Goal: Task Accomplishment & Management: Manage account settings

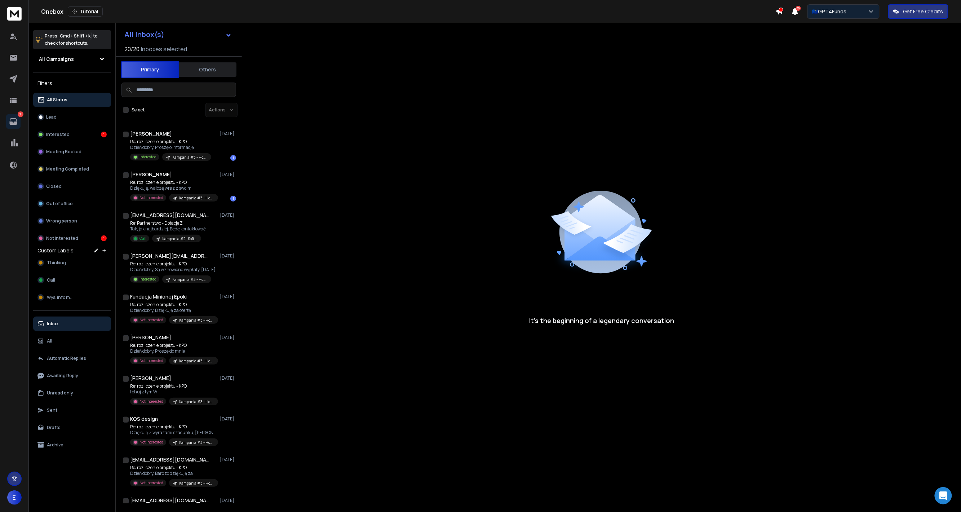
click at [852, 14] on div "🇪🇺GPT4Funds" at bounding box center [843, 11] width 63 height 7
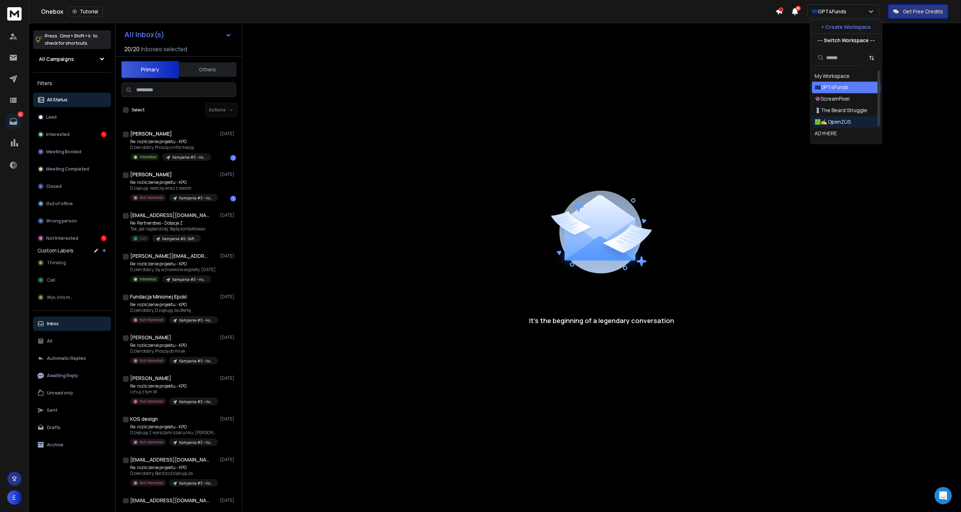
click at [835, 117] on div "🟩✍️ OpenZUS" at bounding box center [846, 122] width 68 height 12
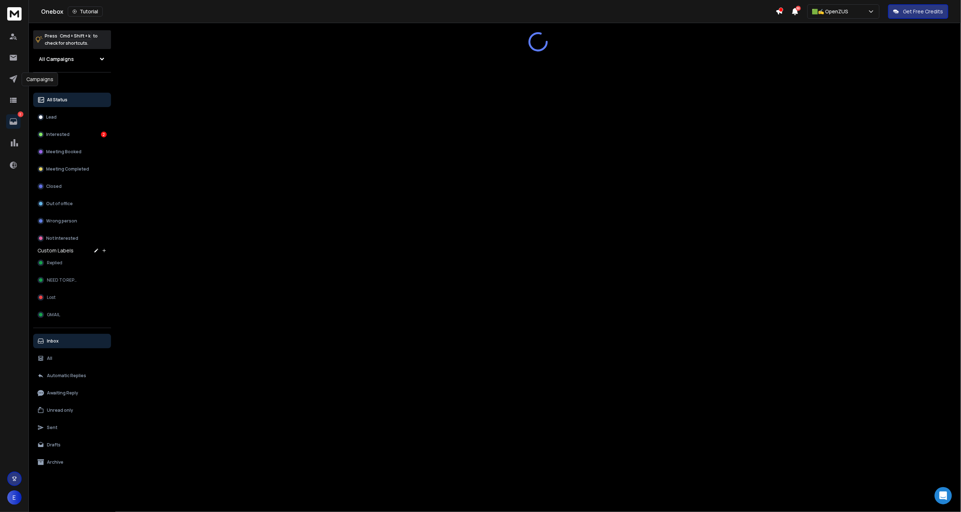
click at [16, 80] on icon at bounding box center [13, 79] width 9 height 9
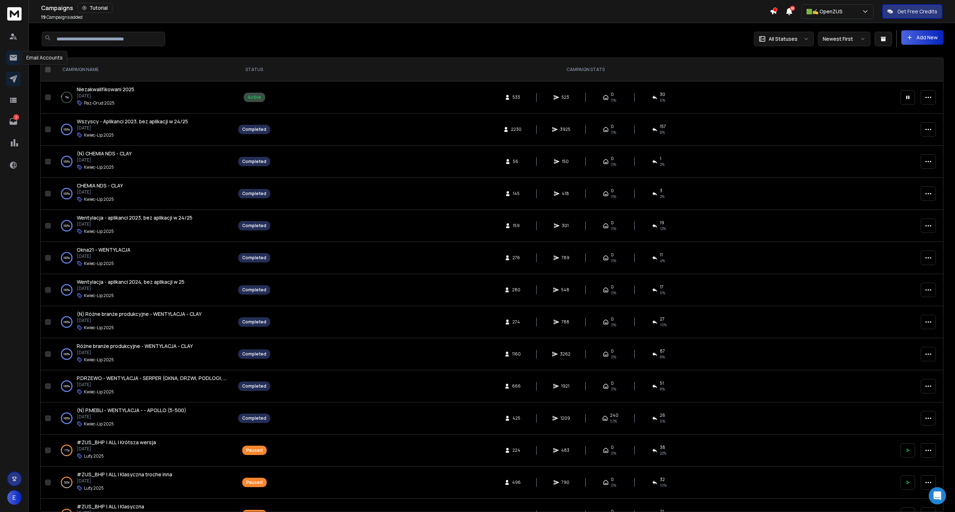
click at [14, 59] on icon at bounding box center [13, 58] width 7 height 6
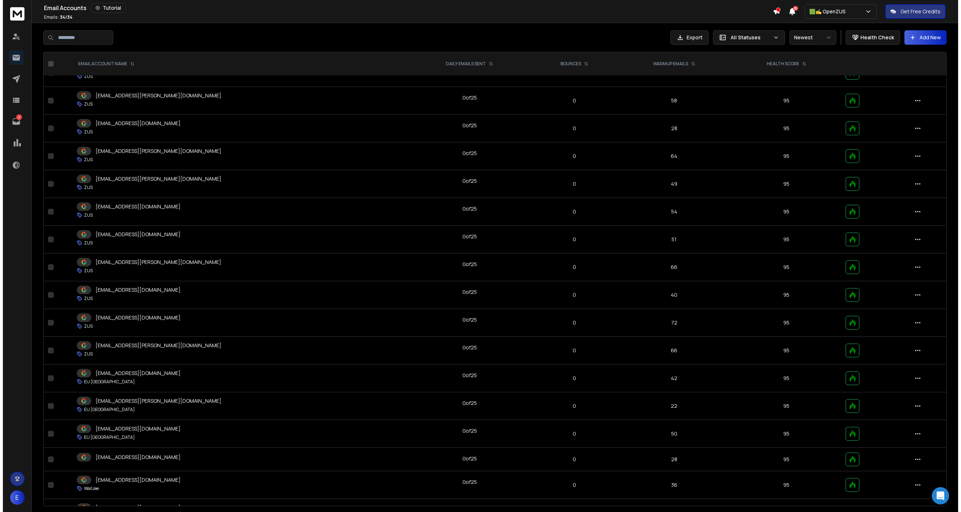
scroll to position [515, 0]
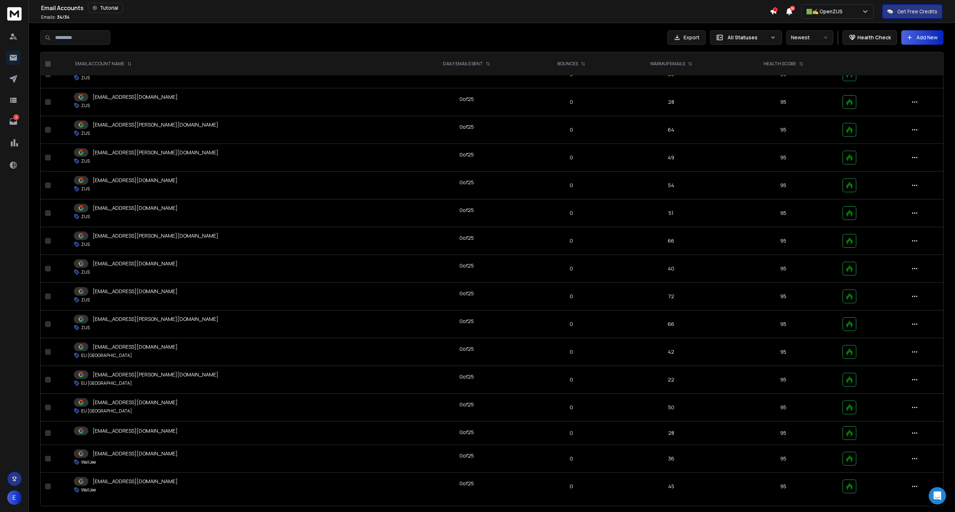
click at [751, 37] on p "All Statuses" at bounding box center [748, 37] width 40 height 7
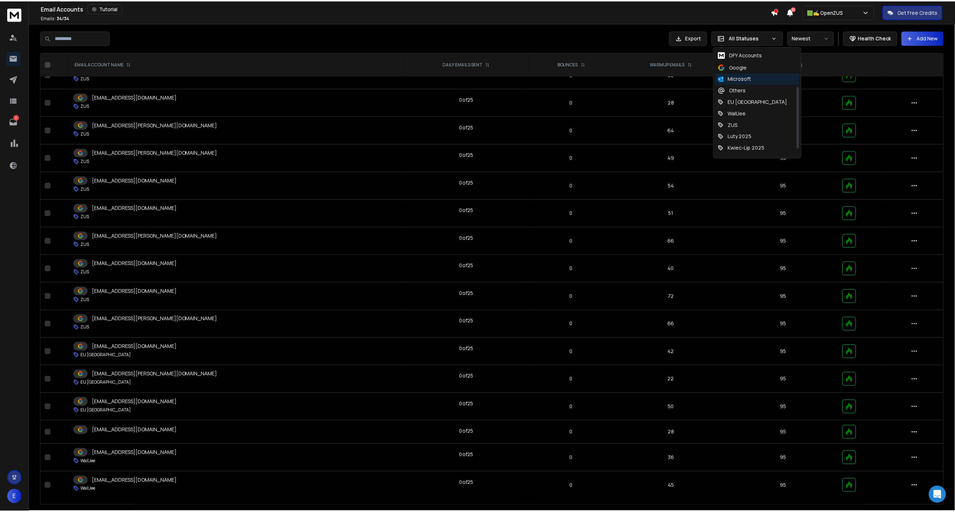
scroll to position [79, 0]
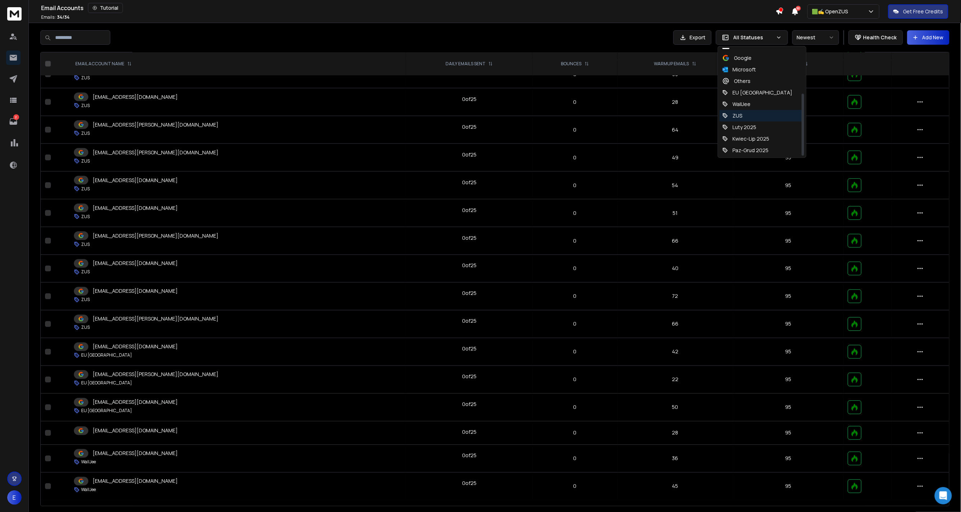
click at [755, 116] on div "ZUS" at bounding box center [761, 116] width 85 height 12
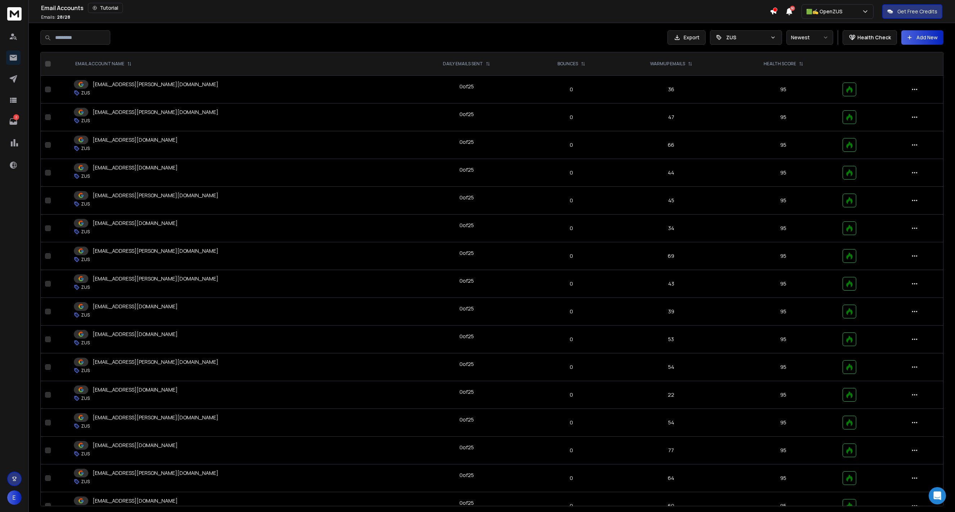
click at [149, 43] on div at bounding box center [351, 37] width 623 height 14
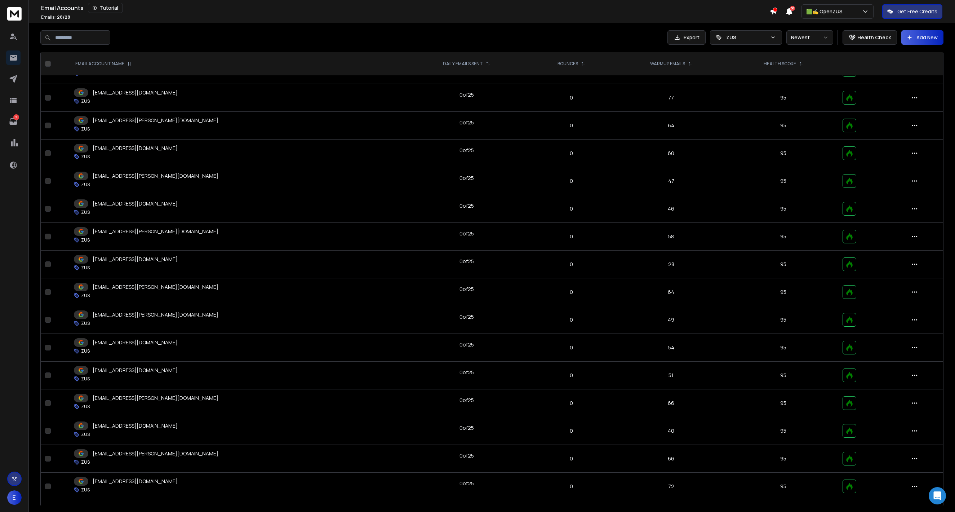
click at [772, 39] on icon at bounding box center [773, 38] width 6 height 6
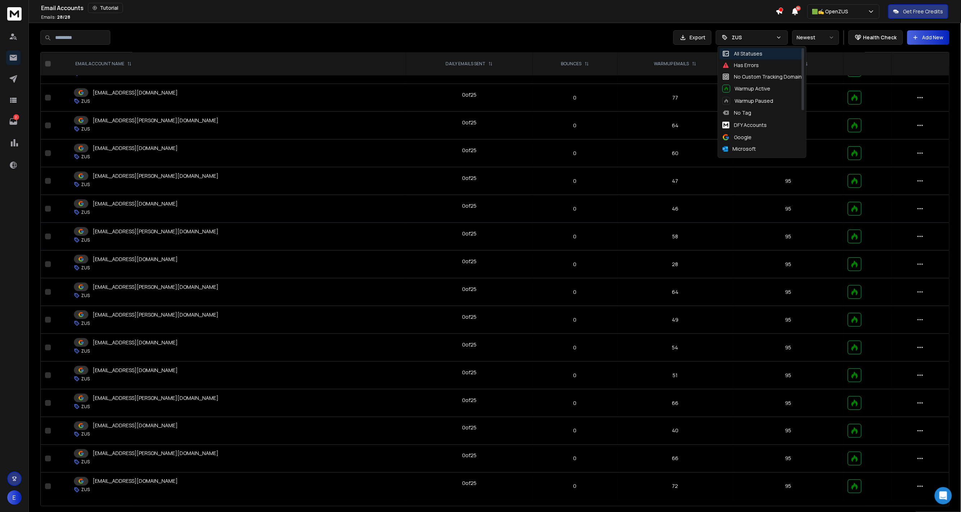
click at [747, 53] on div "All Statuses" at bounding box center [742, 53] width 40 height 7
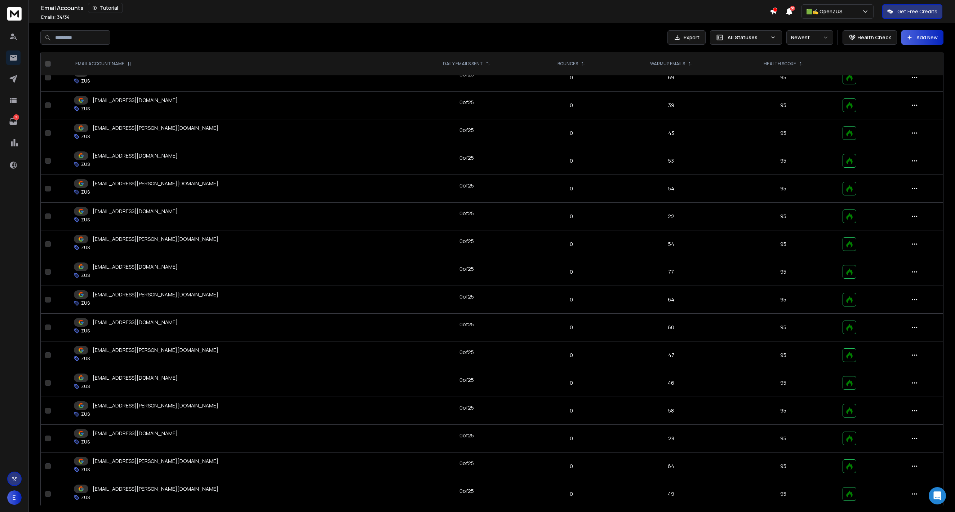
scroll to position [515, 0]
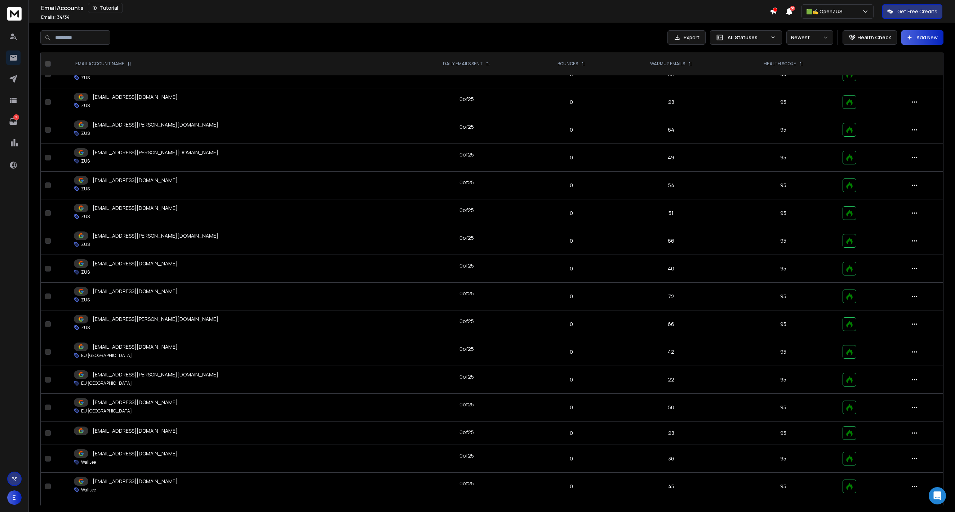
click at [46, 352] on button "button" at bounding box center [48, 352] width 6 height 6
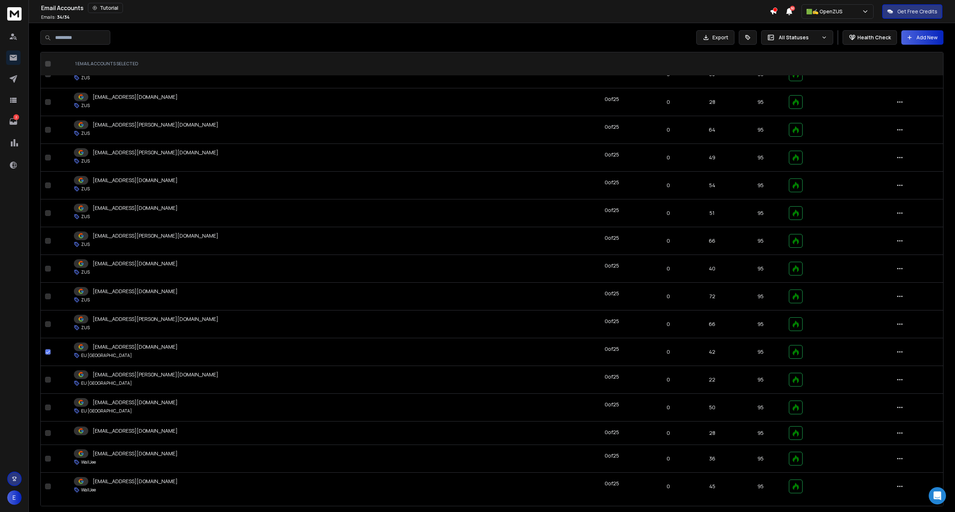
click at [49, 380] on button "button" at bounding box center [48, 380] width 6 height 6
click at [48, 407] on button "button" at bounding box center [48, 407] width 6 height 6
click at [48, 434] on button "button" at bounding box center [48, 433] width 6 height 6
click at [48, 459] on button "button" at bounding box center [48, 459] width 6 height 6
click at [48, 489] on td at bounding box center [55, 486] width 29 height 28
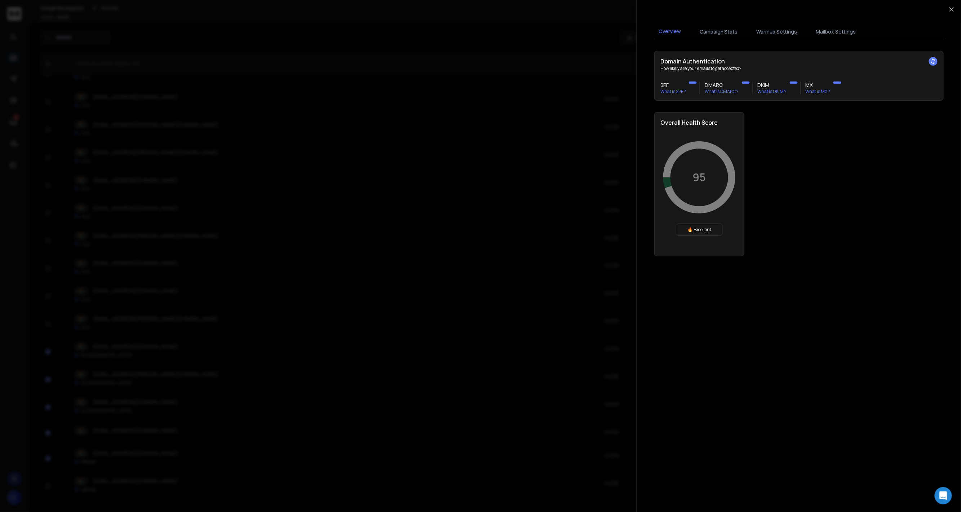
click at [78, 470] on div at bounding box center [480, 256] width 961 height 512
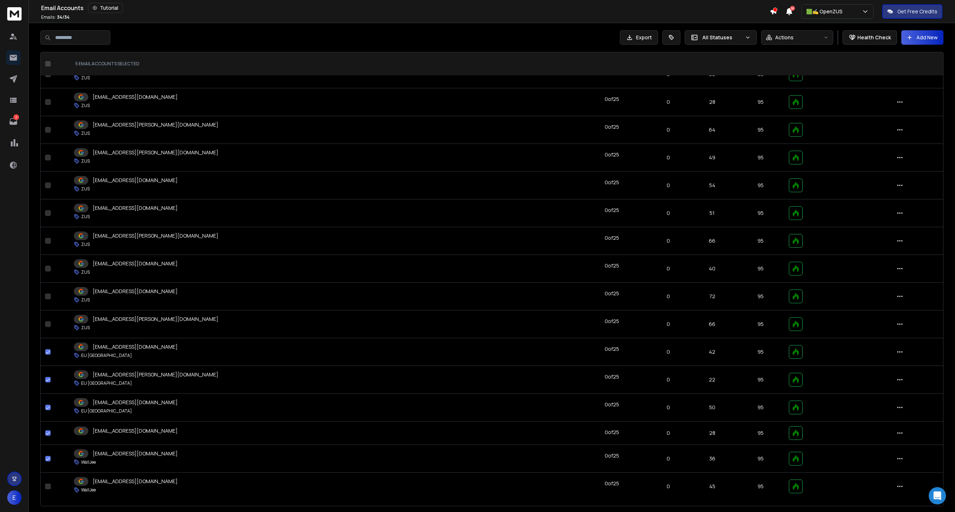
click at [48, 487] on button "button" at bounding box center [48, 486] width 6 height 6
click at [814, 40] on div "Actions" at bounding box center [793, 37] width 55 height 7
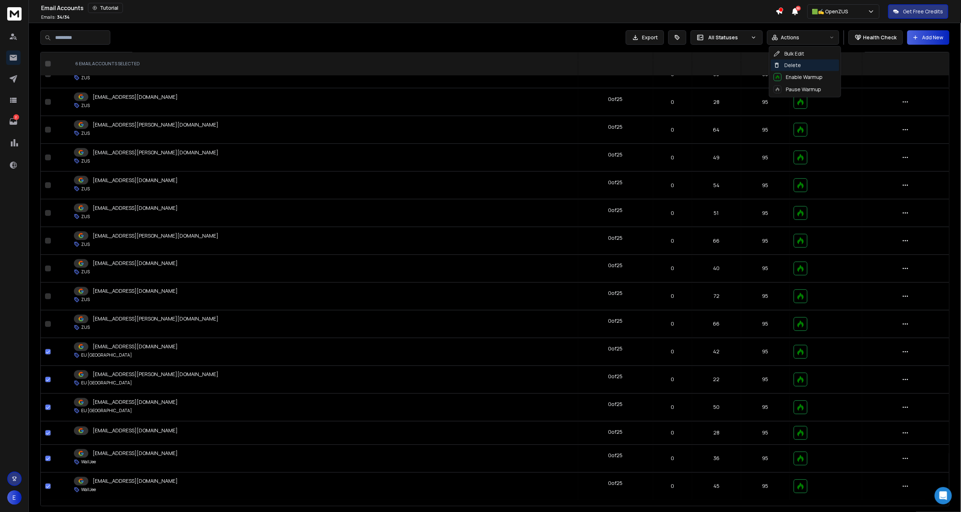
click at [794, 67] on div "Delete" at bounding box center [786, 65] width 27 height 7
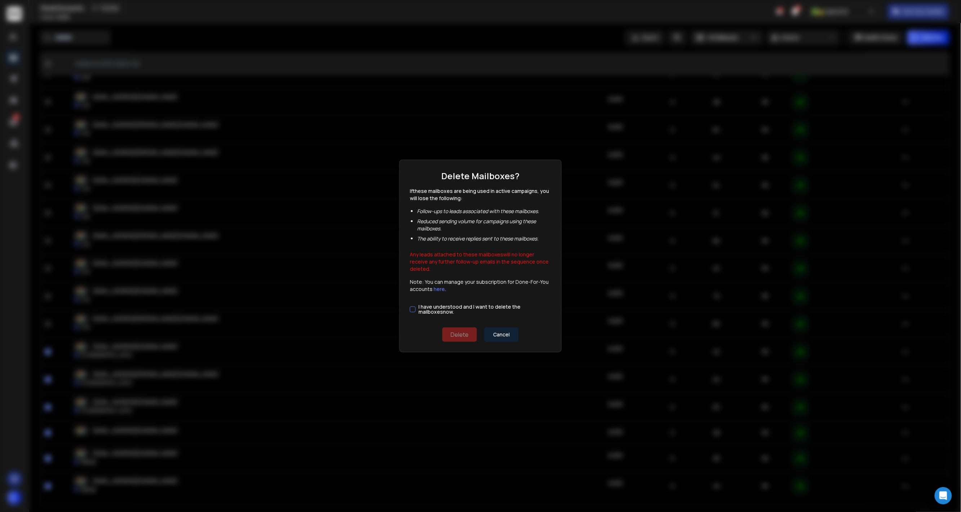
click at [414, 306] on button "I have understood and I want to delete the mailbox es now." at bounding box center [413, 309] width 6 height 6
click at [457, 329] on button "Delete" at bounding box center [459, 334] width 35 height 14
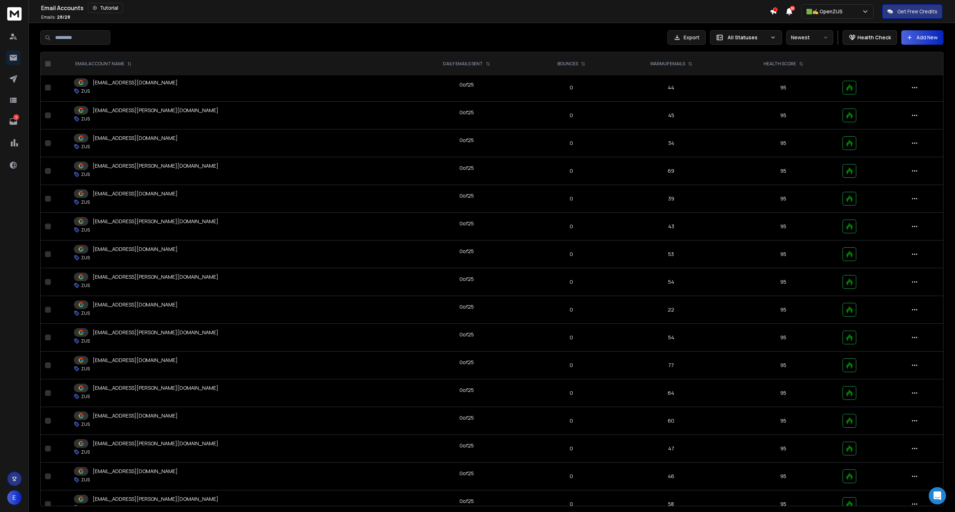
scroll to position [0, 0]
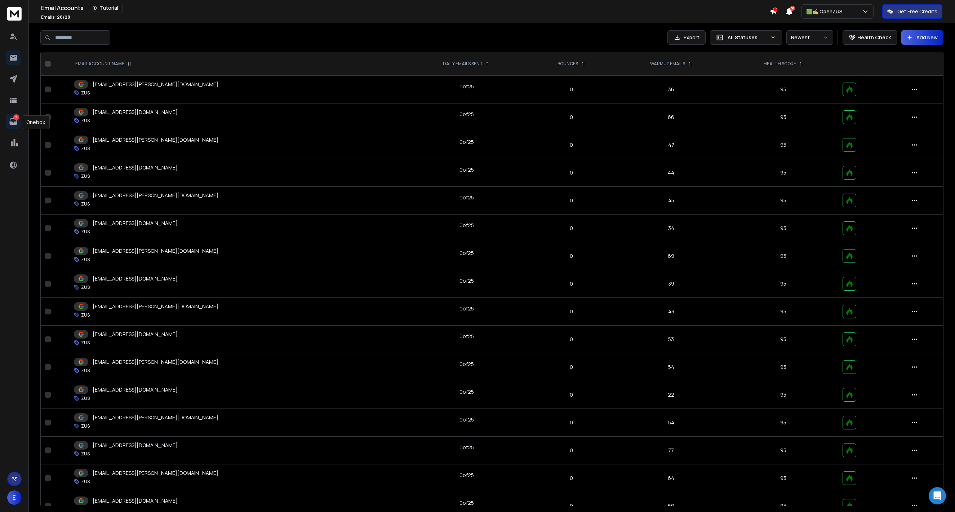
click at [12, 128] on link "2" at bounding box center [13, 121] width 14 height 14
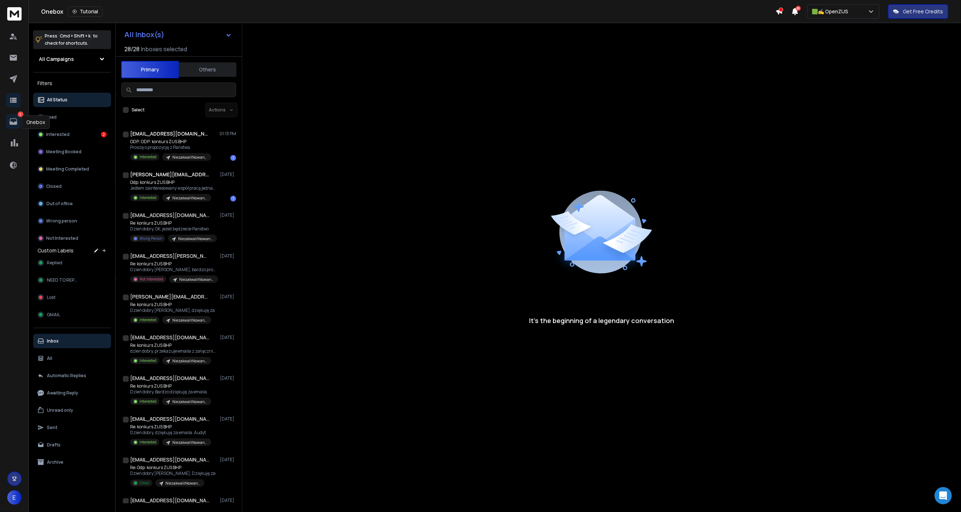
click at [11, 102] on icon at bounding box center [13, 100] width 6 height 5
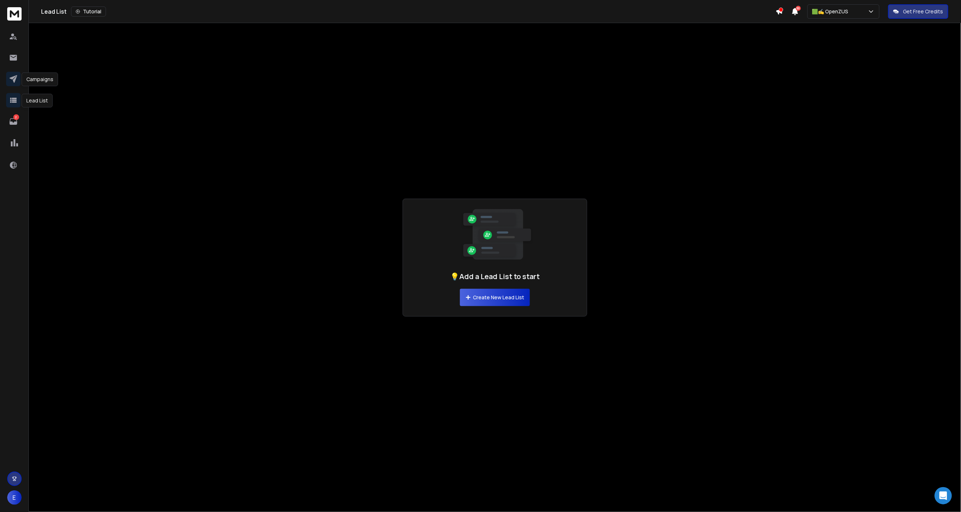
click at [14, 82] on icon at bounding box center [13, 79] width 8 height 8
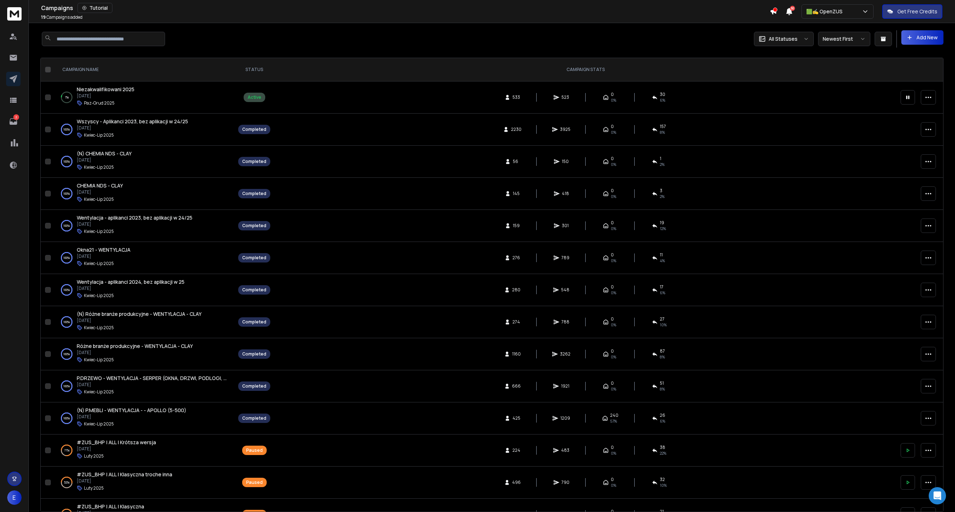
click at [127, 90] on span "Niezakwalifikowani 2025" at bounding box center [106, 89] width 58 height 7
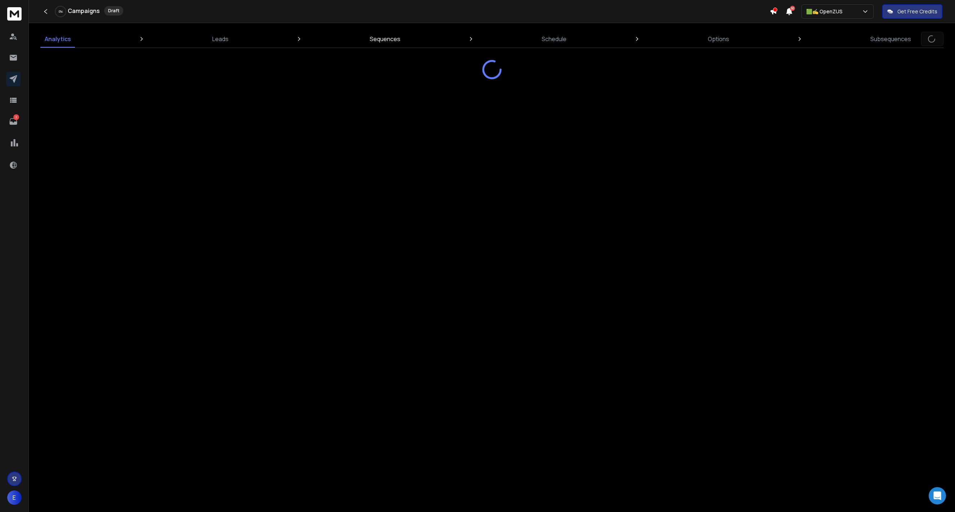
click at [380, 41] on p "Sequences" at bounding box center [385, 39] width 31 height 9
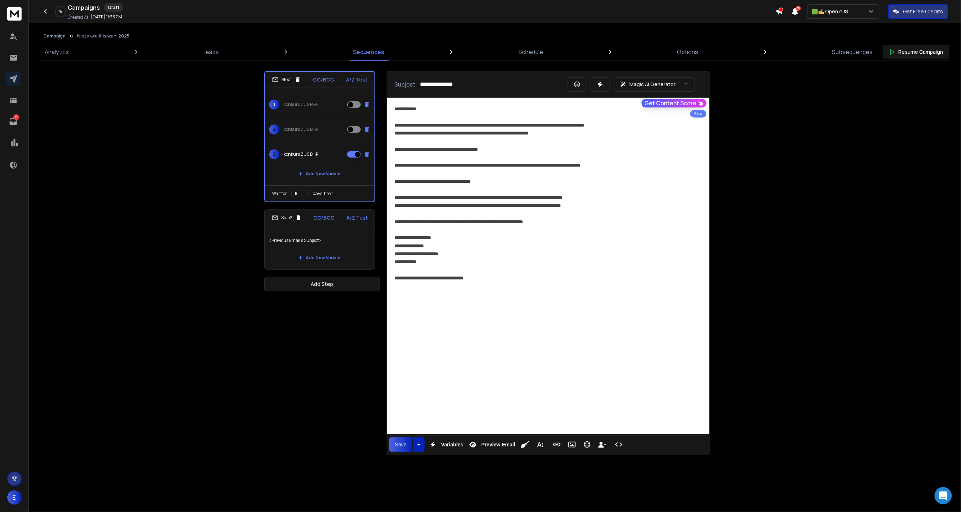
click at [320, 237] on p "<Previous Email's Subject>" at bounding box center [320, 240] width 102 height 20
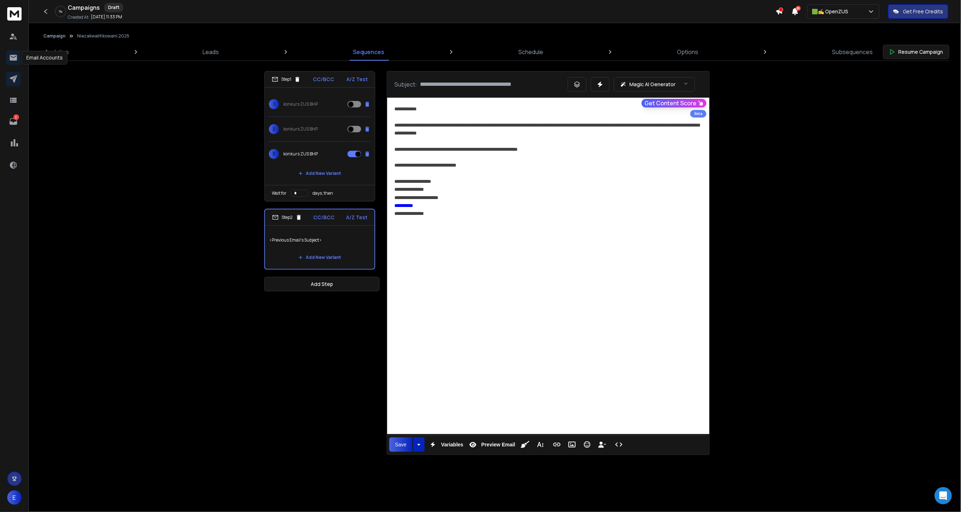
click at [12, 57] on icon at bounding box center [13, 57] width 9 height 9
